Goal: Communication & Community: Answer question/provide support

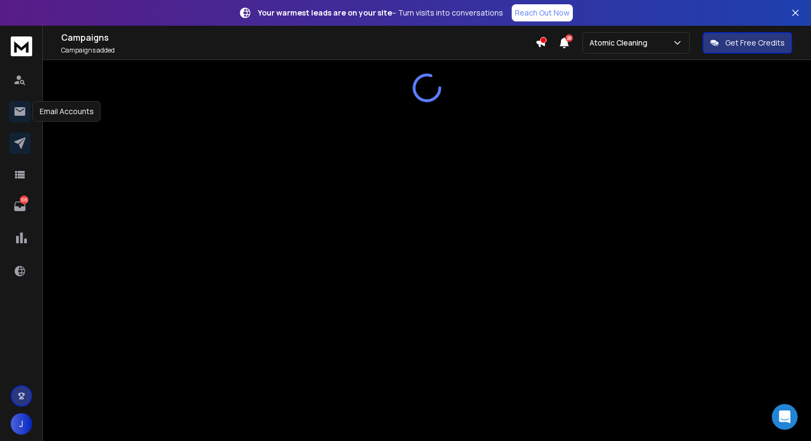
click at [24, 115] on icon at bounding box center [19, 111] width 11 height 9
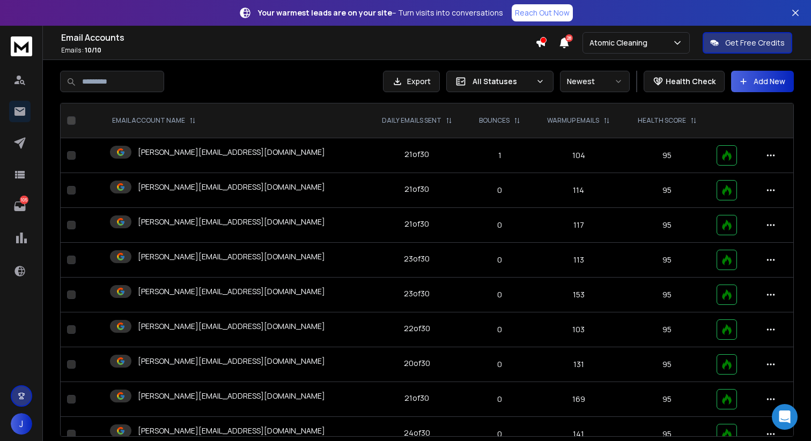
click at [767, 155] on icon at bounding box center [771, 155] width 8 height 2
click at [760, 195] on div "Mailbox Settings" at bounding box center [750, 195] width 69 height 17
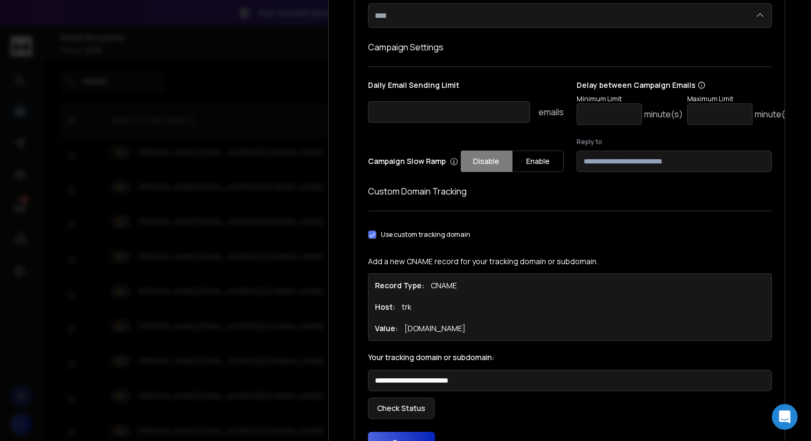
scroll to position [375, 0]
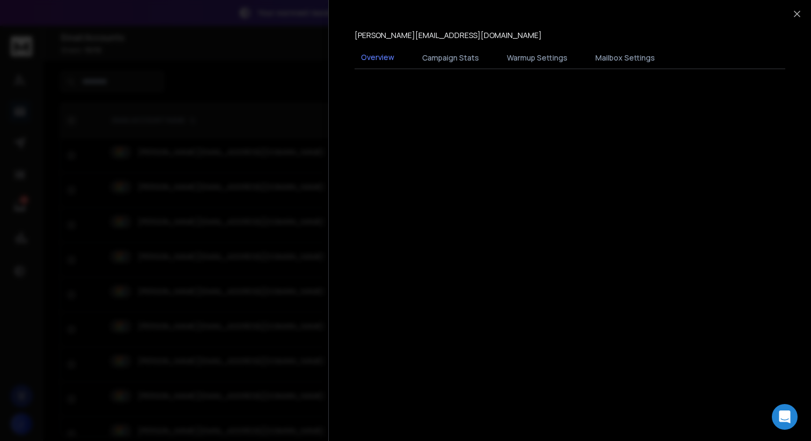
click at [292, 369] on div at bounding box center [405, 220] width 811 height 441
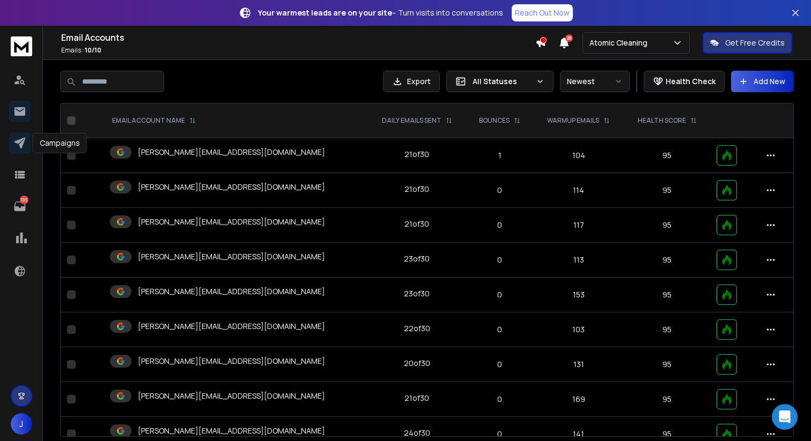
click at [21, 143] on icon at bounding box center [19, 142] width 11 height 11
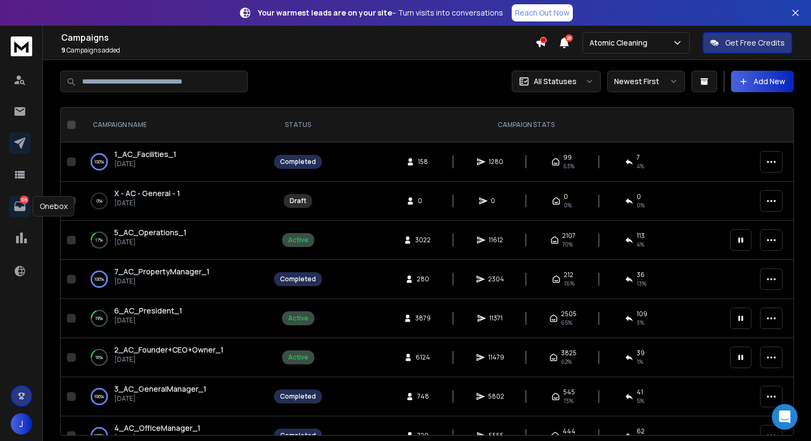
click at [21, 203] on p "105" at bounding box center [24, 200] width 9 height 9
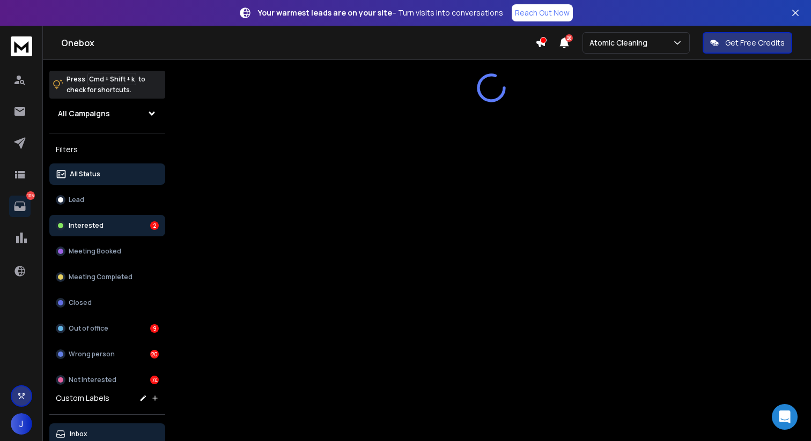
click at [88, 230] on p "Interested" at bounding box center [86, 225] width 35 height 9
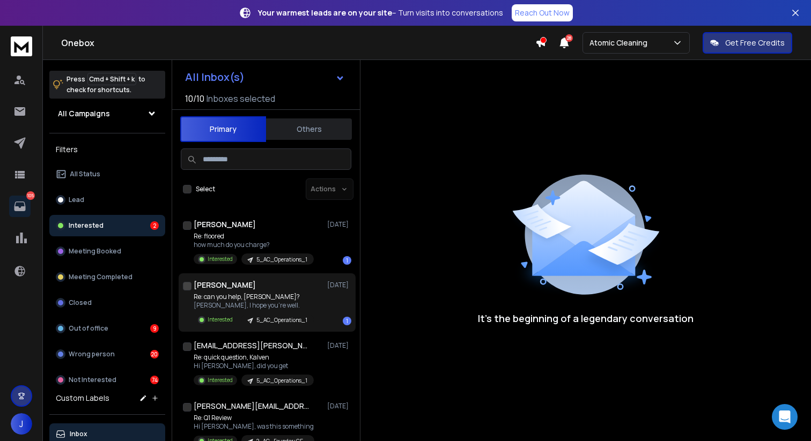
scroll to position [16, 0]
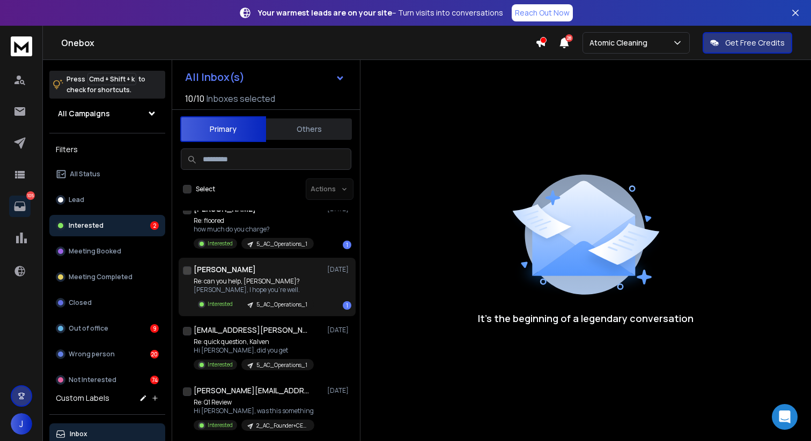
click at [260, 283] on p "Re: can you help, [PERSON_NAME]?" at bounding box center [254, 281] width 120 height 9
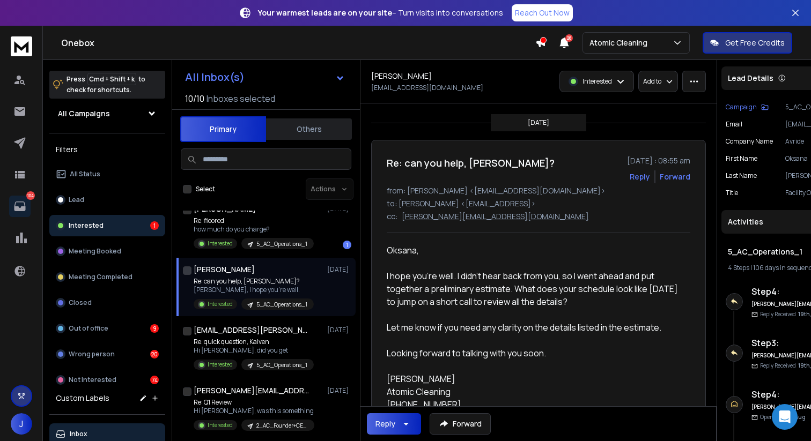
scroll to position [0, 0]
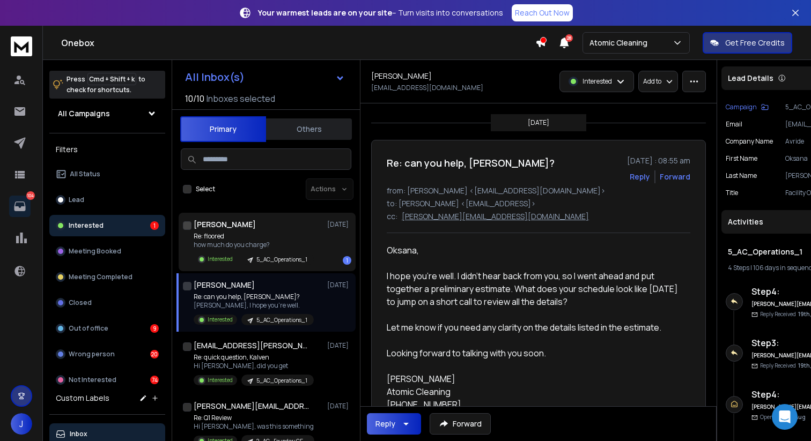
click at [250, 245] on p "how much do you charge?" at bounding box center [254, 245] width 120 height 9
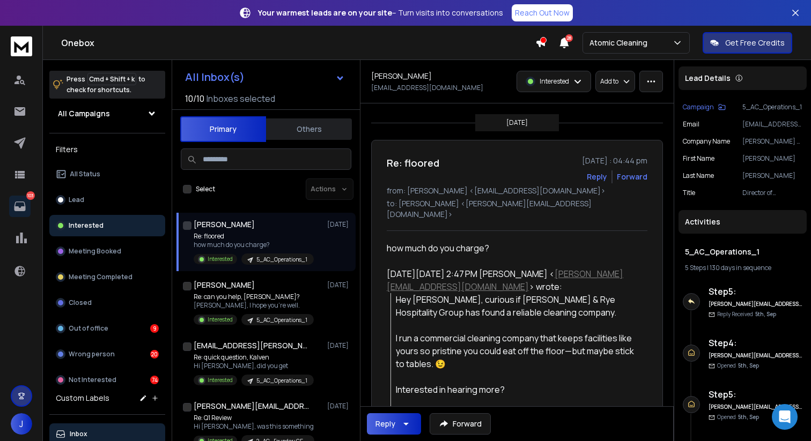
click at [387, 424] on div "Reply" at bounding box center [385, 424] width 20 height 11
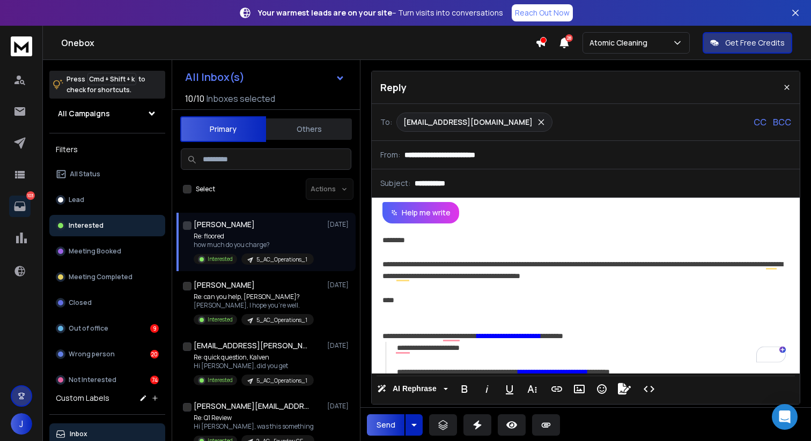
click at [382, 425] on button "Send" at bounding box center [386, 425] width 38 height 21
